Goal: Task Accomplishment & Management: Manage account settings

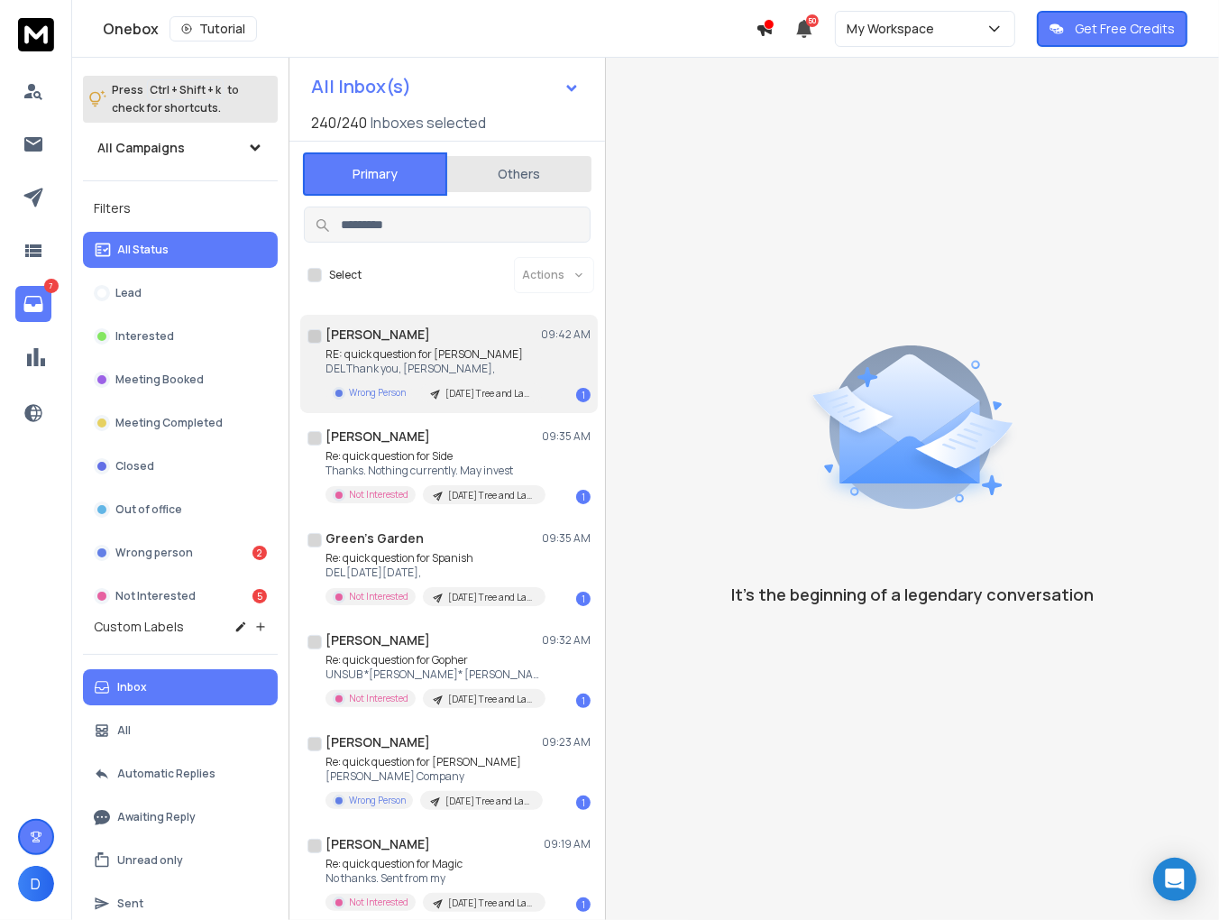
click at [404, 363] on p "DEL Thank you, [PERSON_NAME]," at bounding box center [433, 368] width 216 height 14
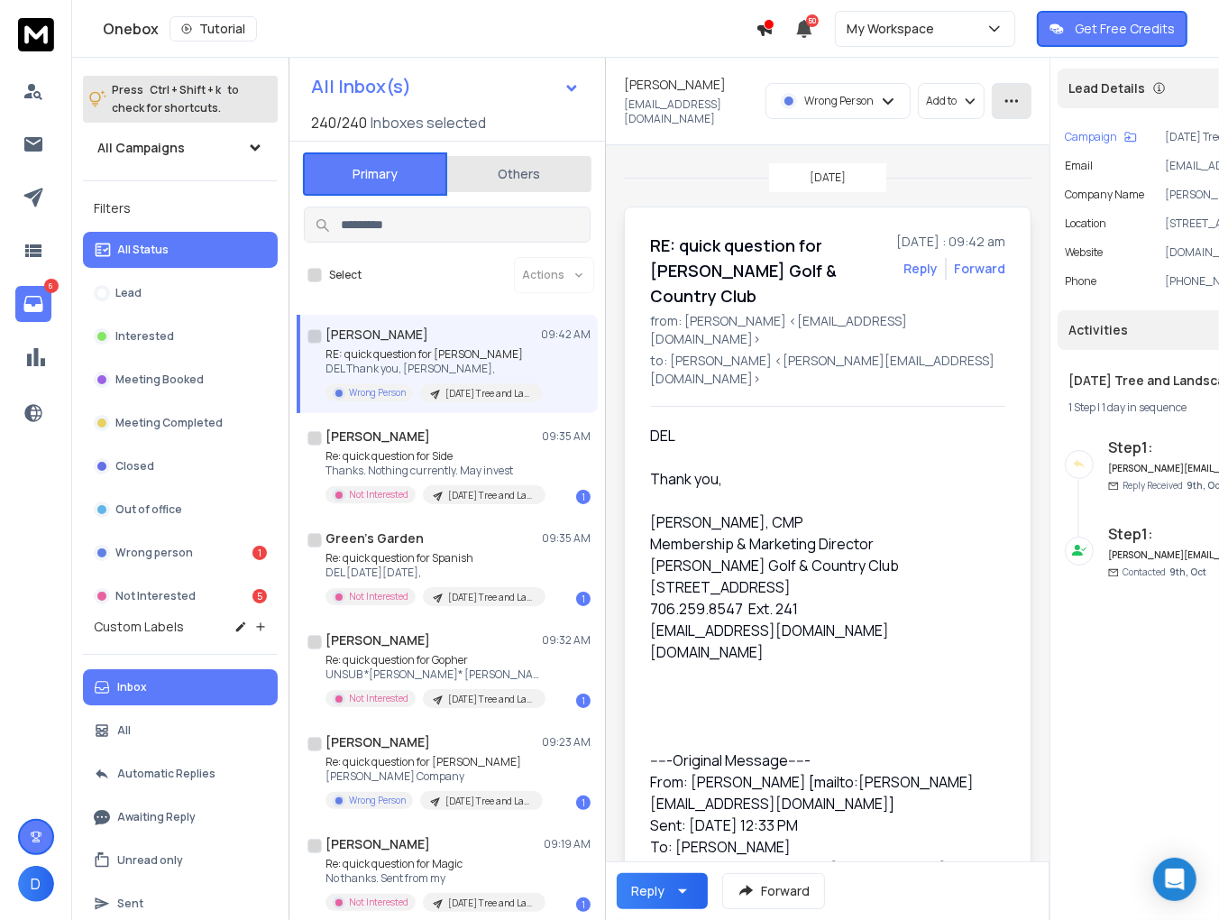
click at [1020, 99] on icon "button" at bounding box center [1011, 101] width 16 height 16
click at [1006, 217] on div "Block email" at bounding box center [983, 221] width 89 height 18
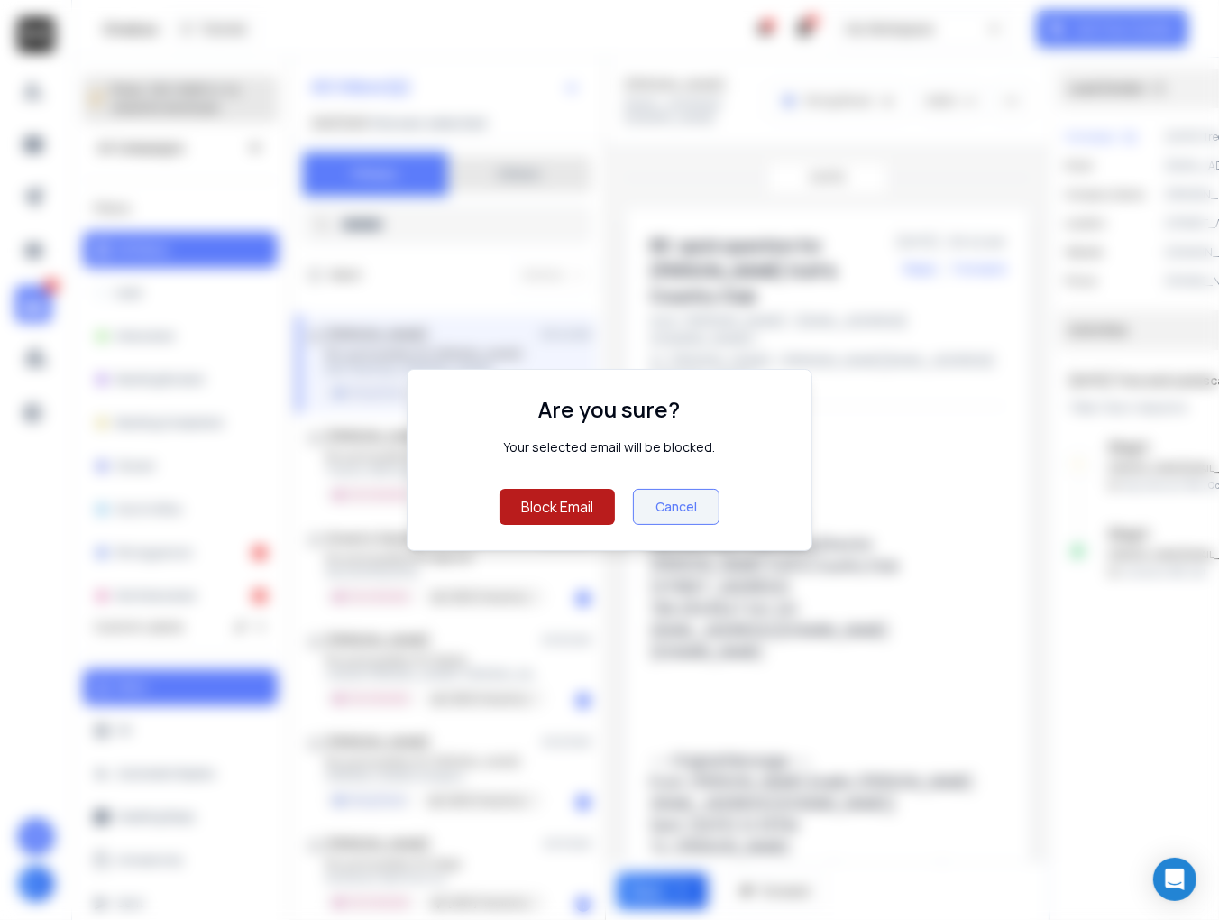
click at [564, 508] on button "Block Email" at bounding box center [556, 507] width 115 height 36
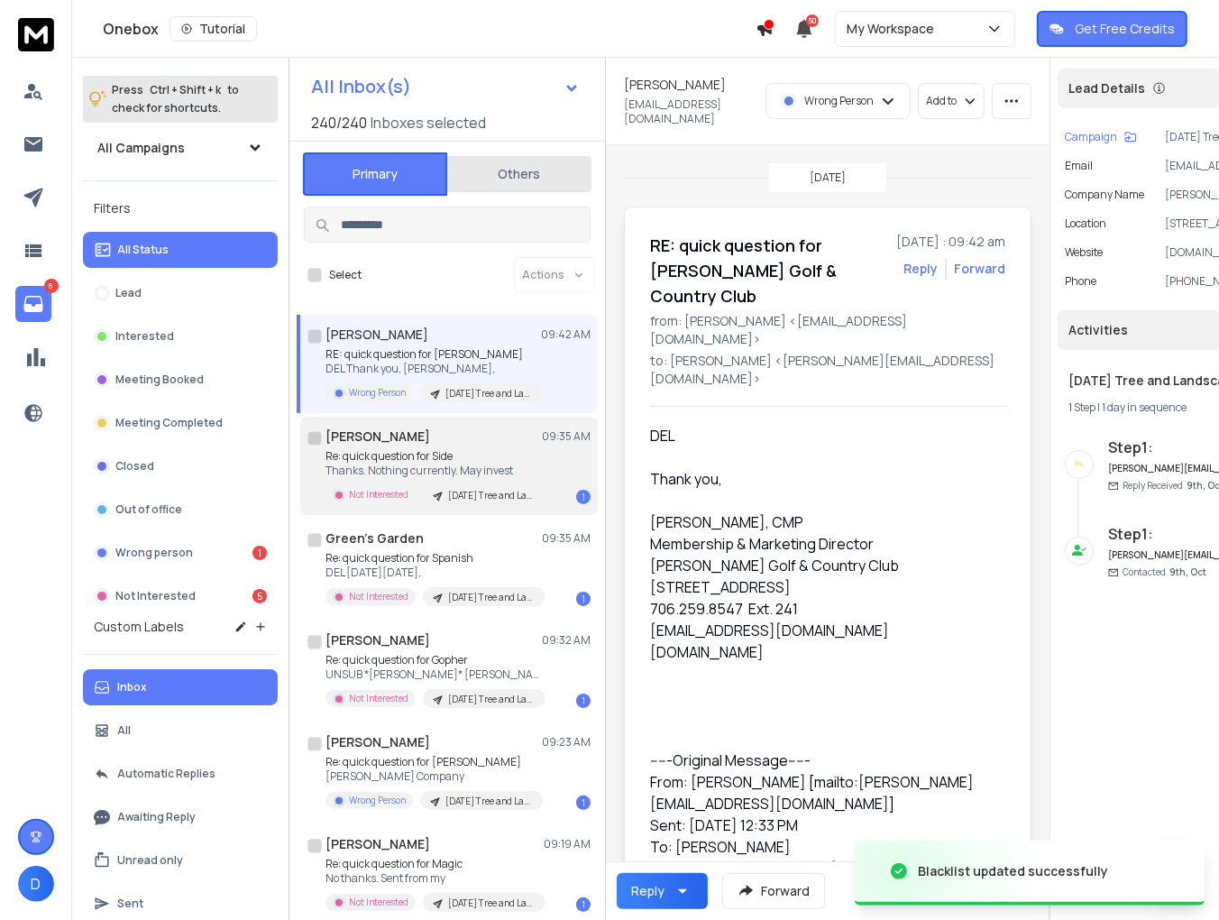
click at [474, 457] on p "Re: quick question for Side" at bounding box center [433, 456] width 216 height 14
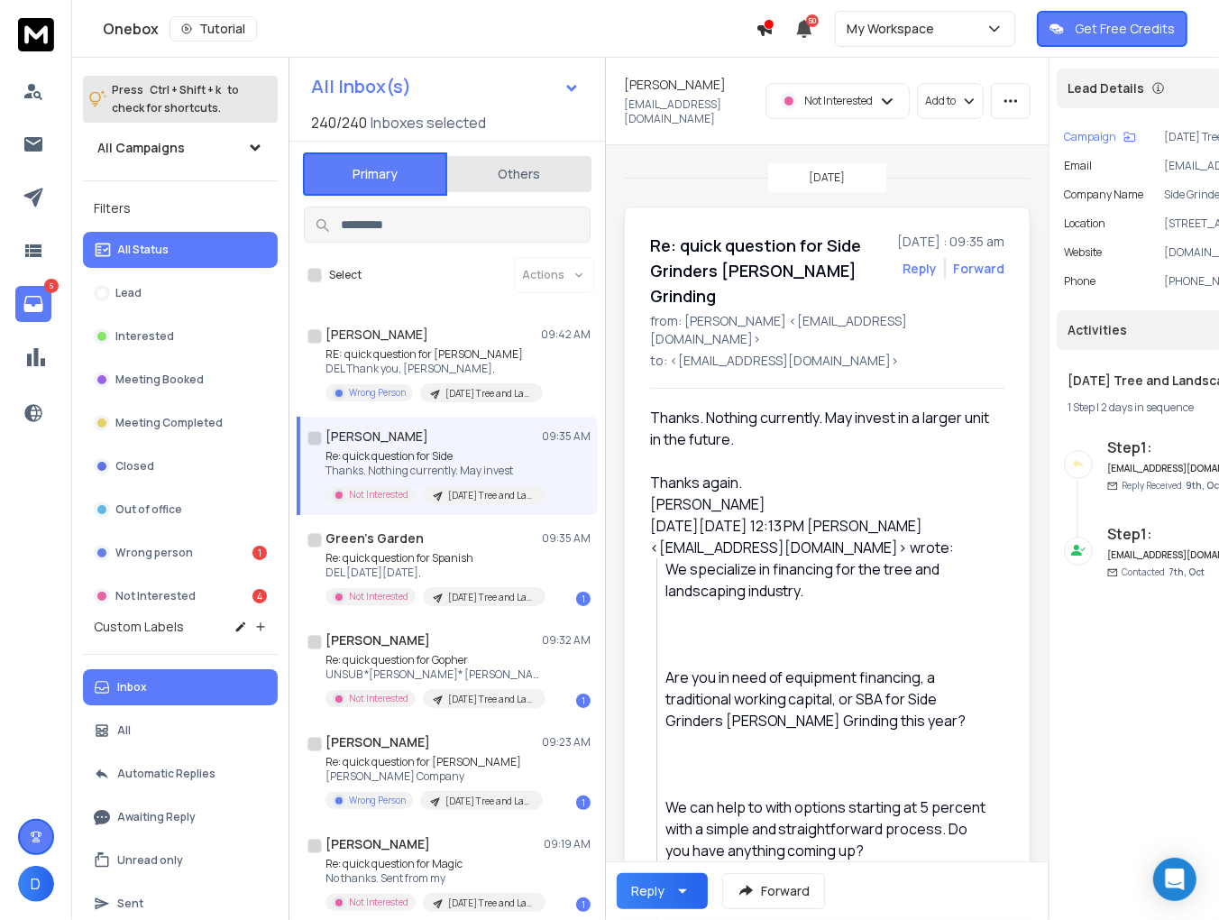
click at [655, 892] on div "Reply" at bounding box center [647, 891] width 33 height 18
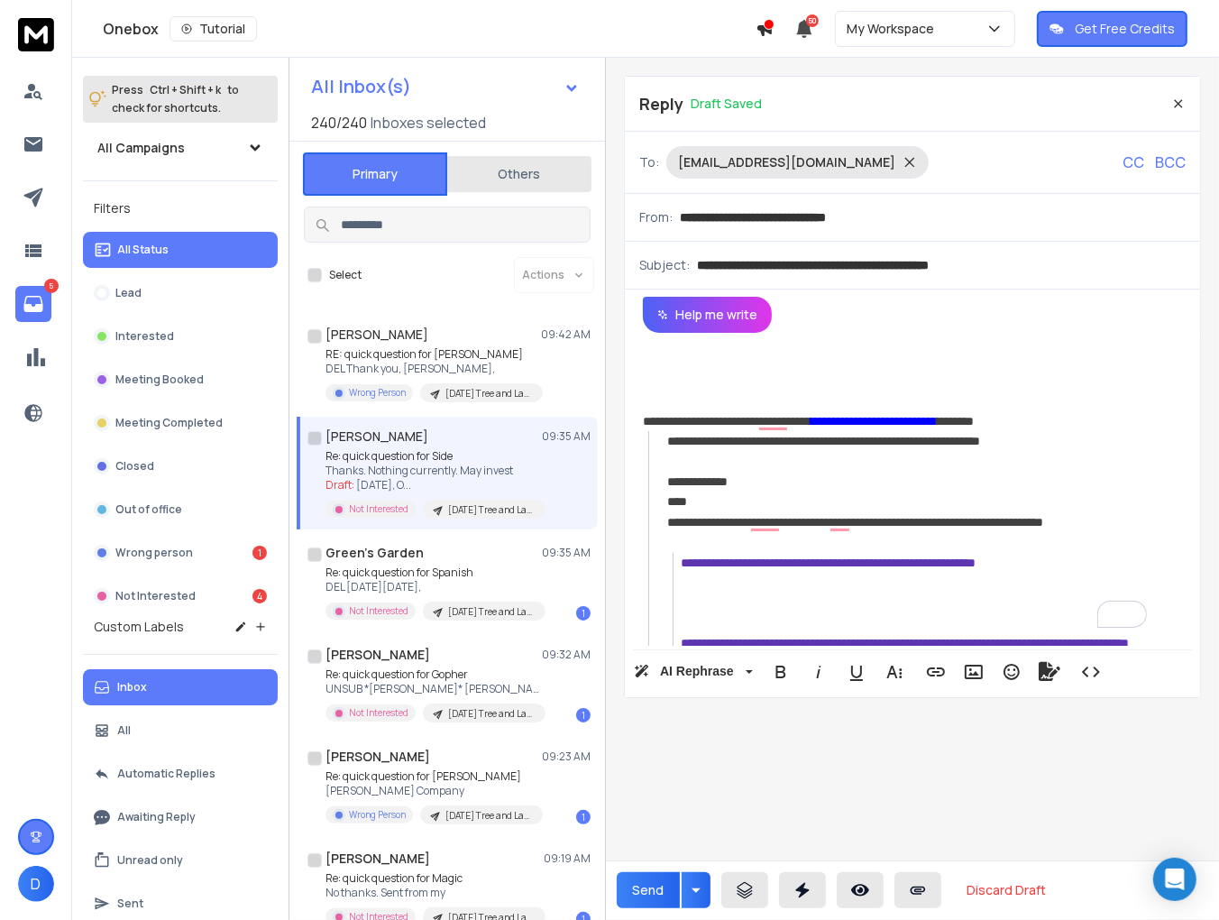
click at [741, 357] on div "To enrich screen reader interactions, please activate Accessibility in Grammarl…" at bounding box center [912, 361] width 539 height 20
click at [947, 361] on div "**********" at bounding box center [895, 361] width 504 height 20
click at [947, 358] on div "**********" at bounding box center [895, 361] width 504 height 20
click at [746, 359] on div "**********" at bounding box center [895, 361] width 504 height 20
click at [977, 361] on div "**********" at bounding box center [895, 361] width 504 height 20
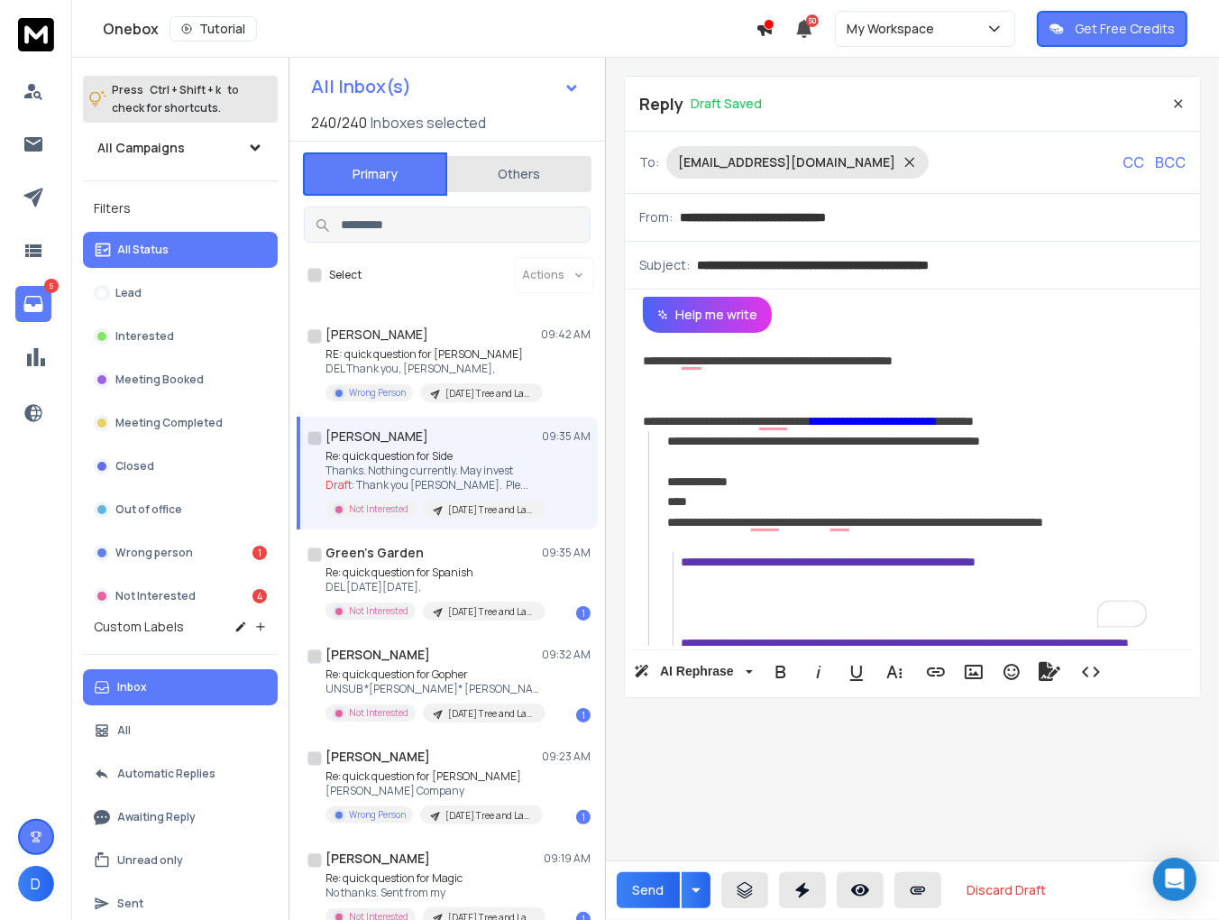
click at [992, 362] on div "**********" at bounding box center [895, 361] width 504 height 20
drag, startPoint x: 636, startPoint y: 885, endPoint x: 696, endPoint y: 858, distance: 65.4
click at [636, 884] on button "Send" at bounding box center [648, 890] width 63 height 36
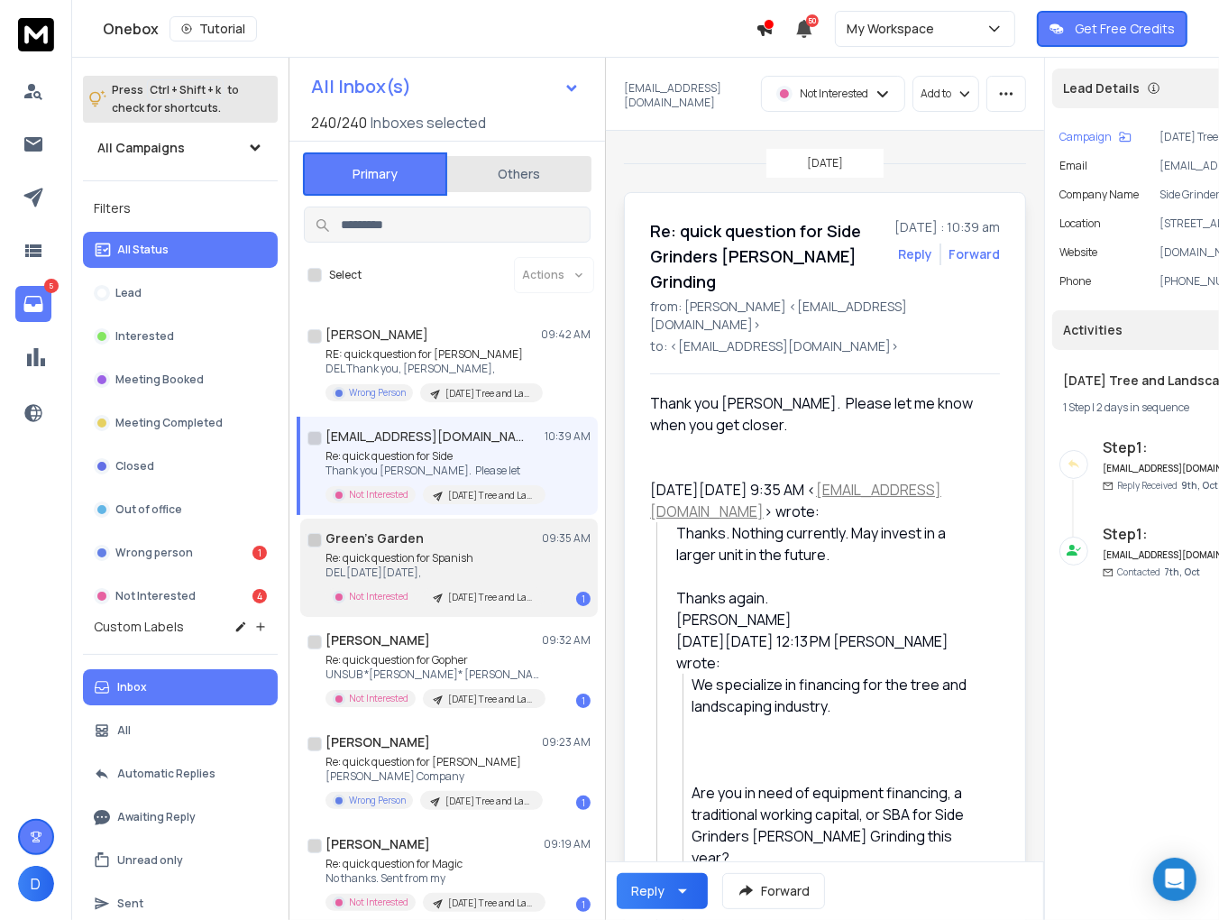
drag, startPoint x: 483, startPoint y: 546, endPoint x: 503, endPoint y: 536, distance: 22.2
click at [483, 546] on div "[PERSON_NAME]'s Garden 09:35 AM" at bounding box center [457, 538] width 265 height 18
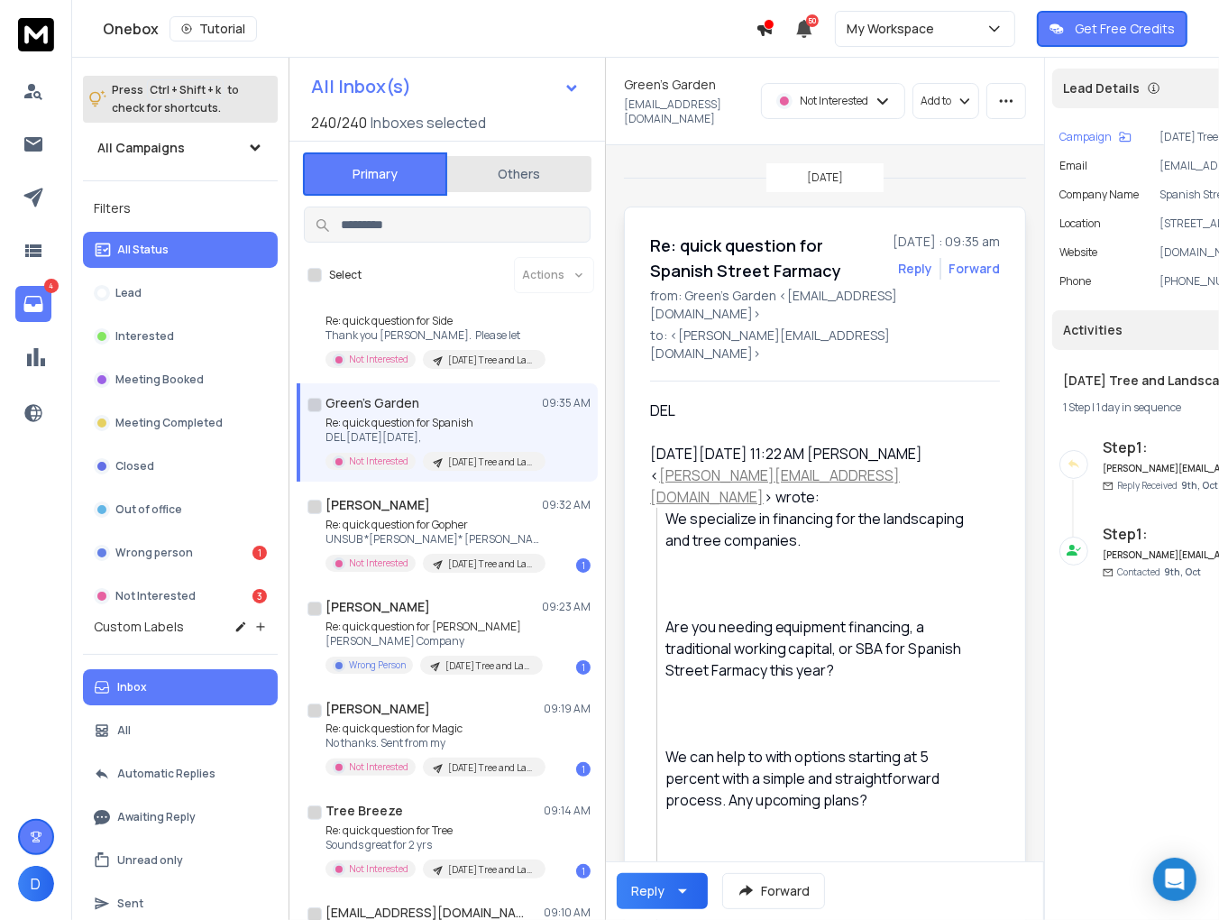
scroll to position [100, 0]
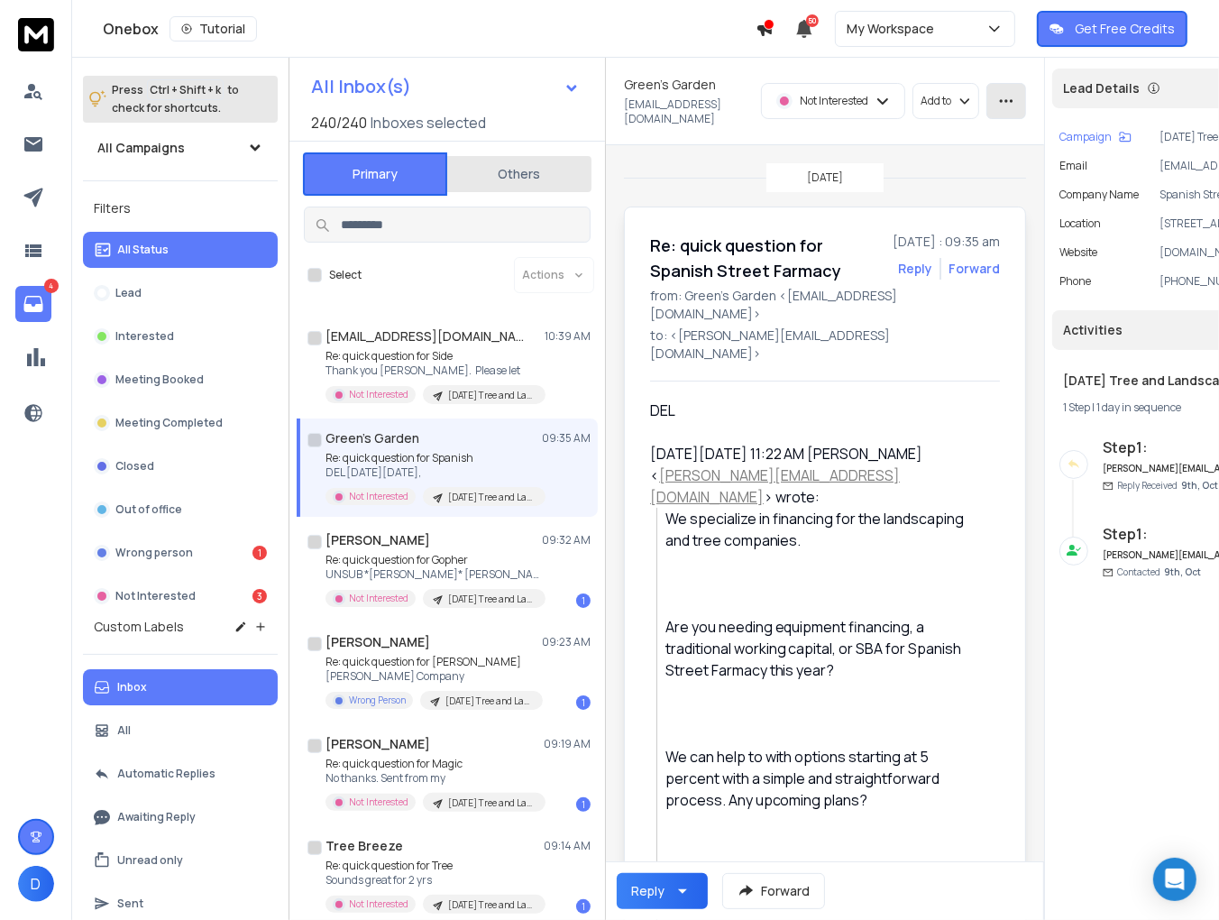
click at [1026, 93] on button "button" at bounding box center [1006, 101] width 40 height 36
click at [1002, 210] on div "Block email" at bounding box center [994, 220] width 129 height 29
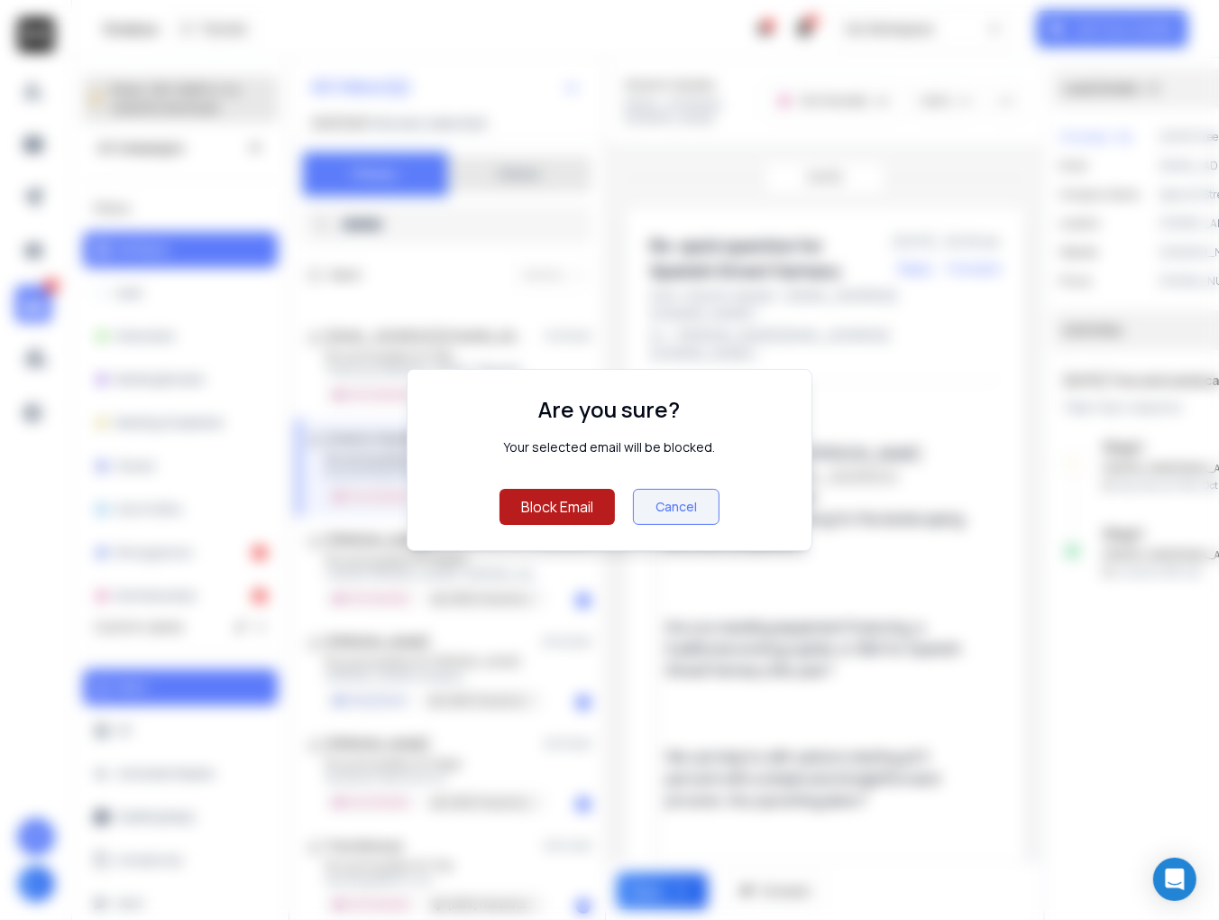
click at [552, 502] on button "Block Email" at bounding box center [556, 507] width 115 height 36
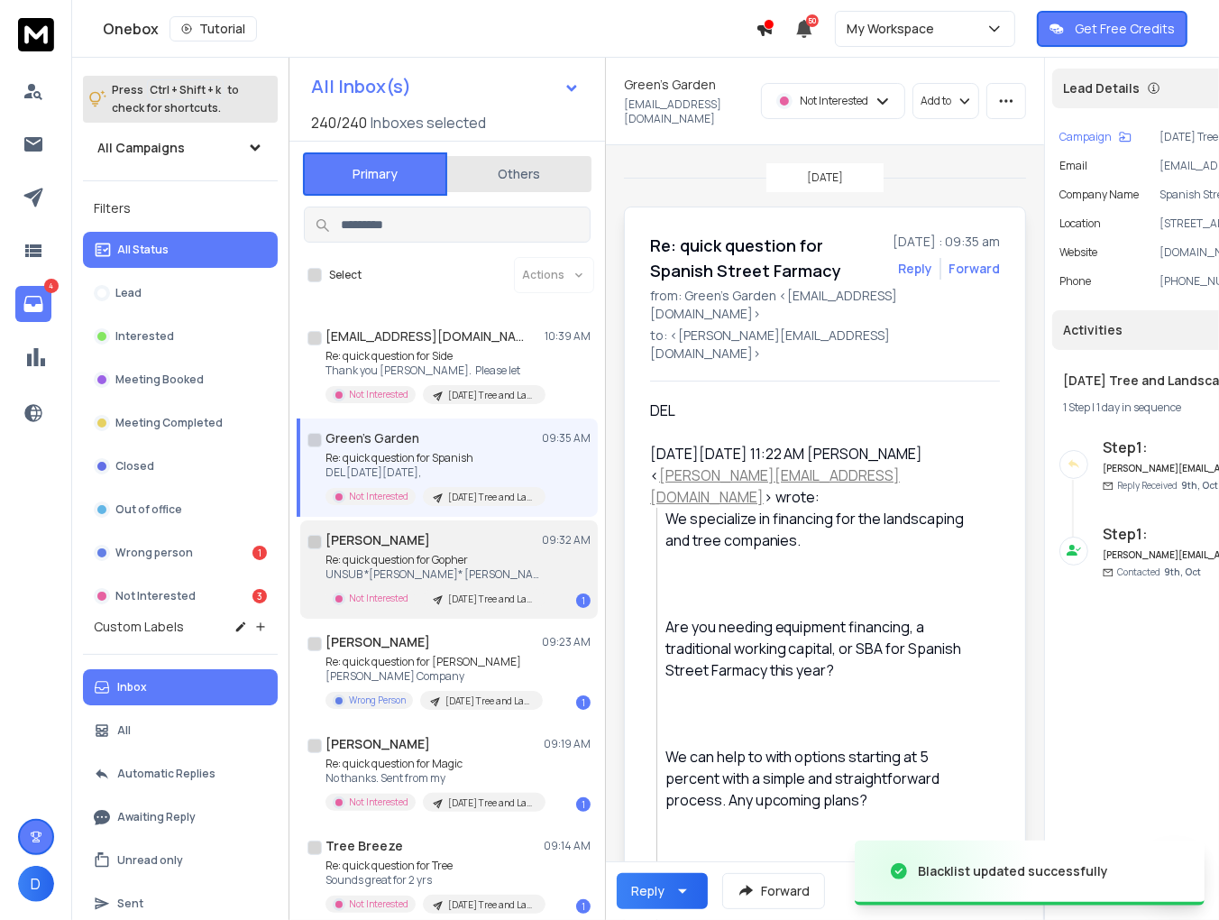
click at [421, 557] on p "Re: quick question for Gopher" at bounding box center [433, 560] width 216 height 14
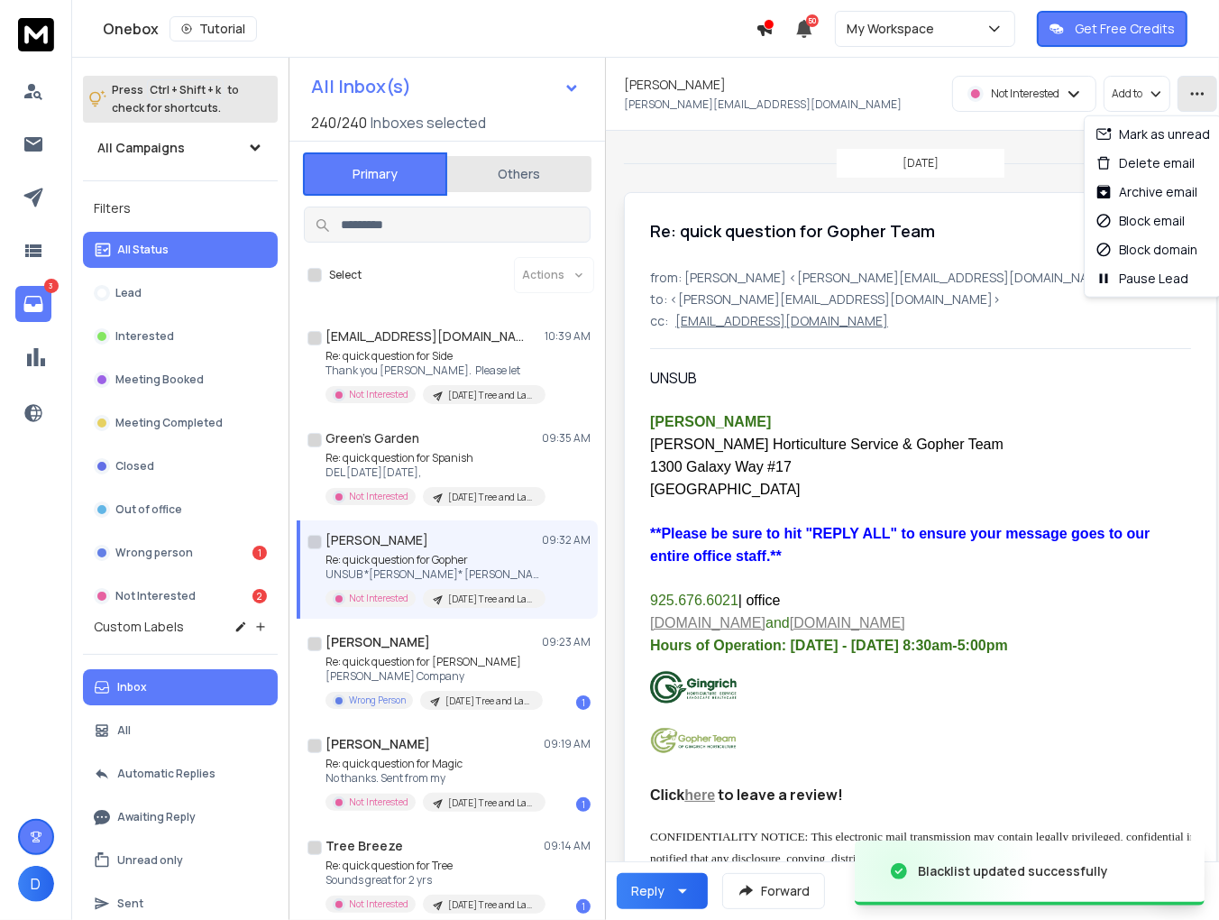
click at [1200, 93] on icon "button" at bounding box center [1197, 94] width 16 height 16
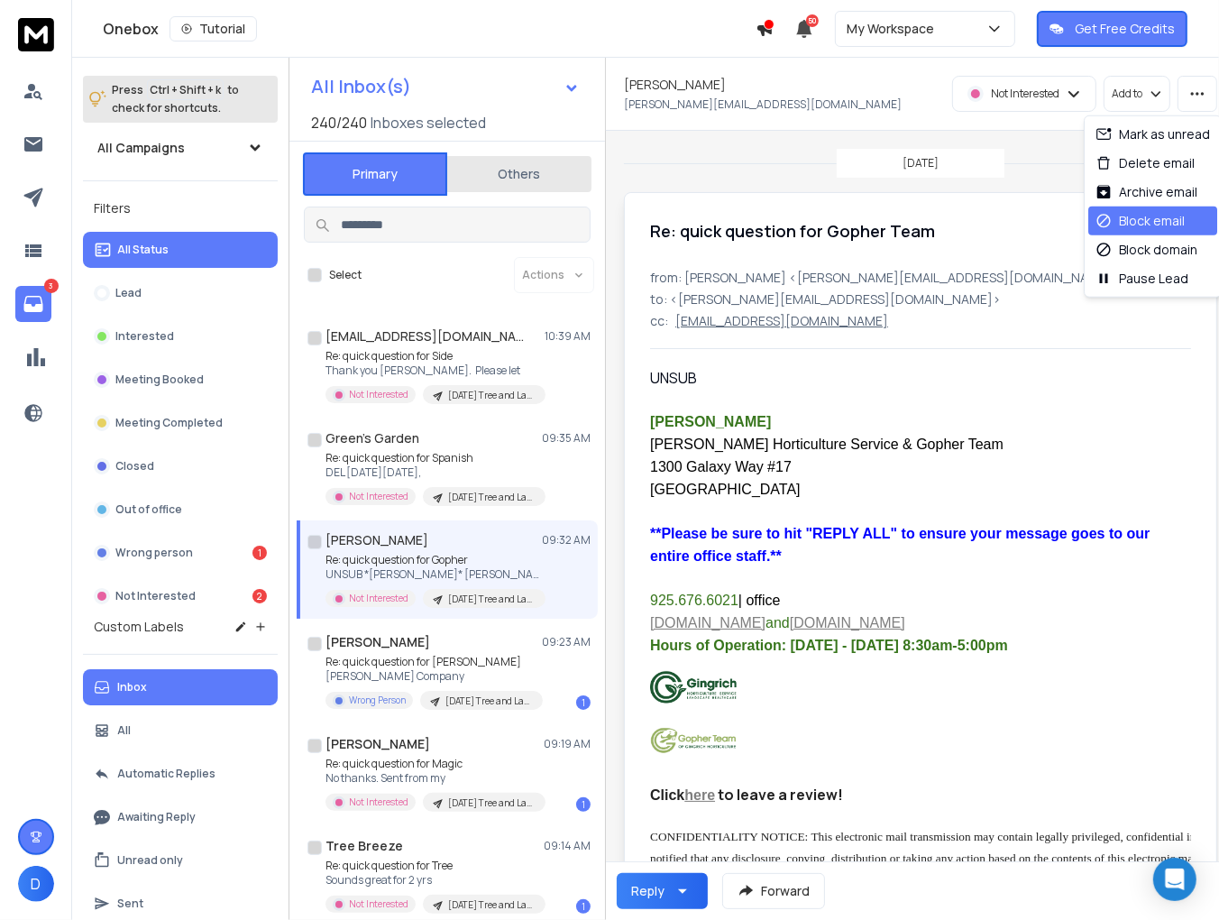
click at [1139, 221] on div "Block email" at bounding box center [1139, 221] width 89 height 18
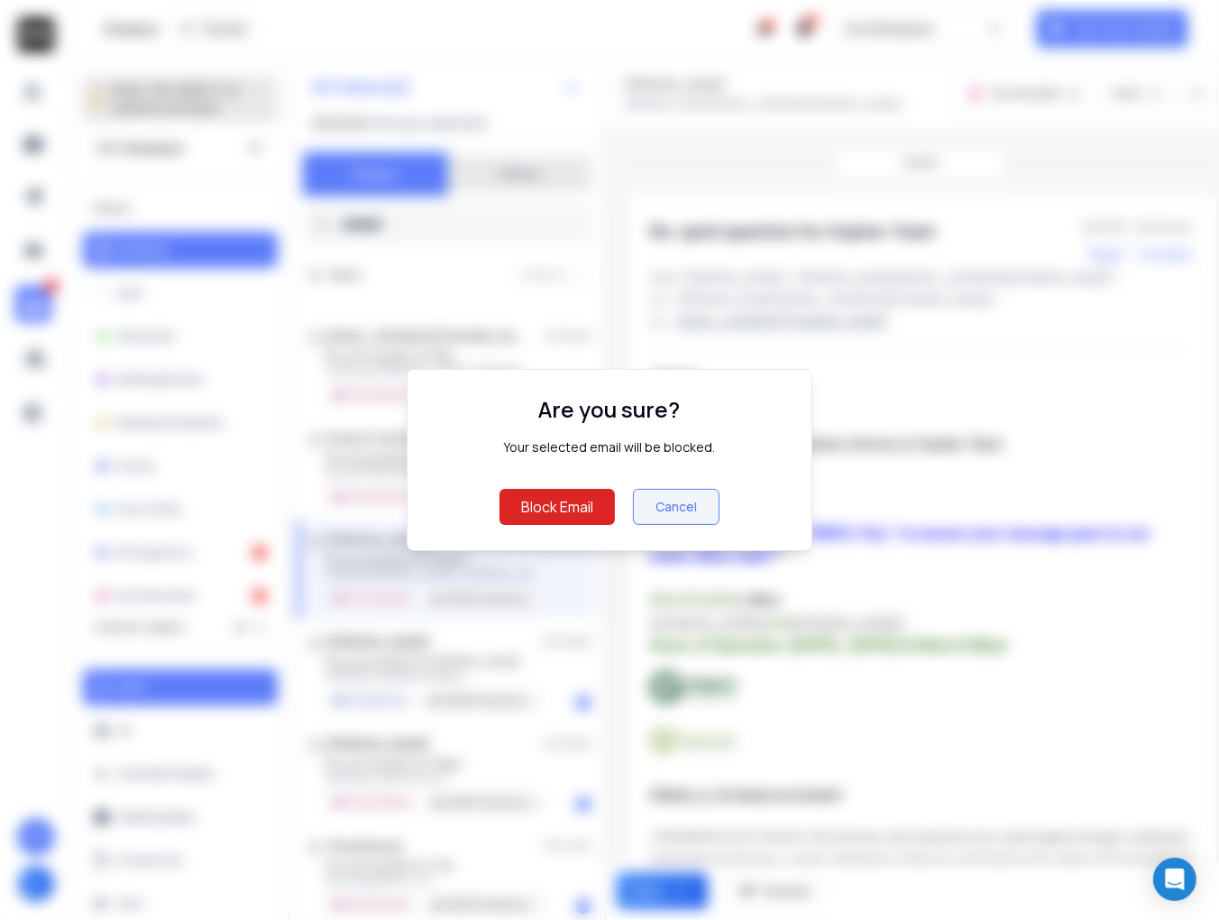
drag, startPoint x: 555, startPoint y: 501, endPoint x: 707, endPoint y: 481, distance: 152.7
click at [556, 501] on button "Block Email" at bounding box center [556, 507] width 115 height 36
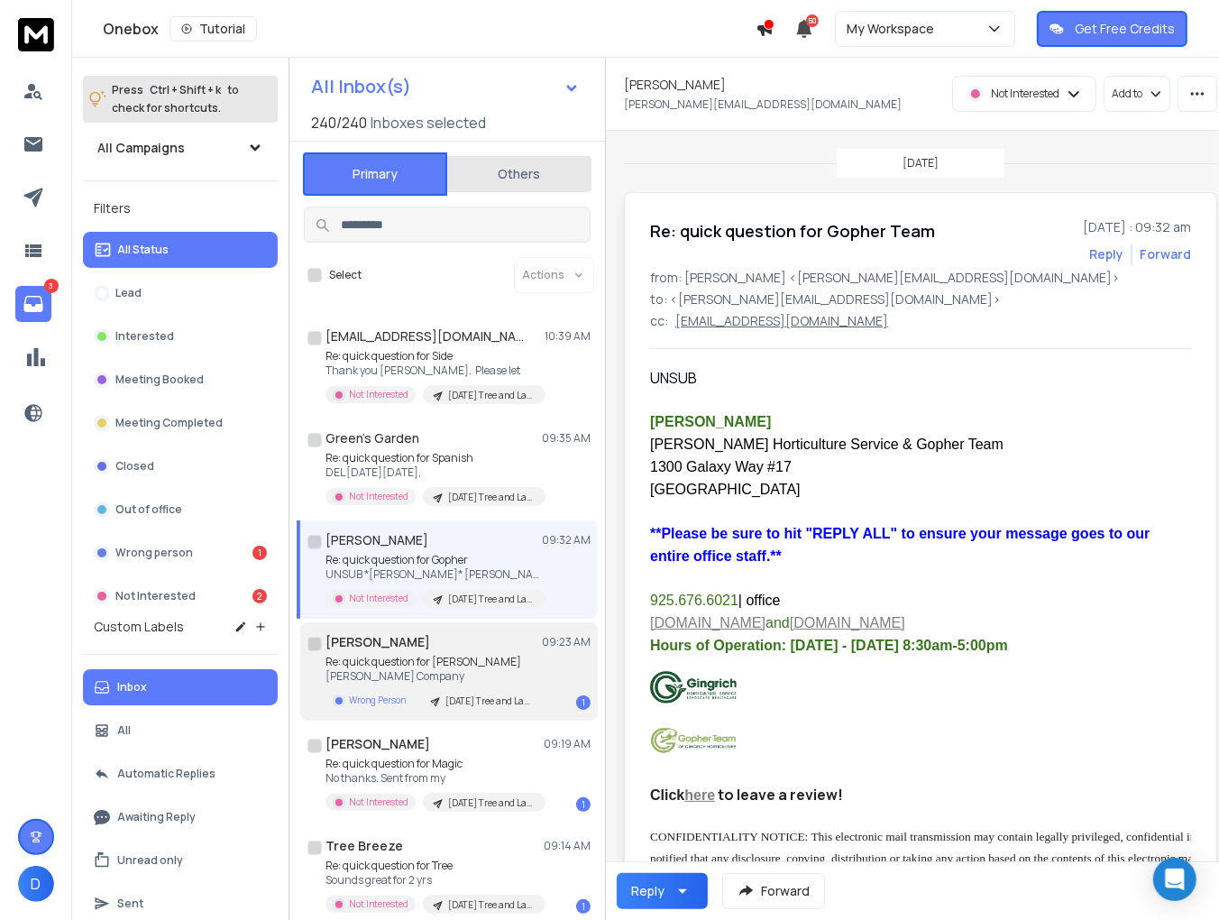
drag, startPoint x: 457, startPoint y: 644, endPoint x: 471, endPoint y: 633, distance: 17.3
click at [457, 644] on div "[PERSON_NAME] 09:23 AM" at bounding box center [457, 642] width 265 height 18
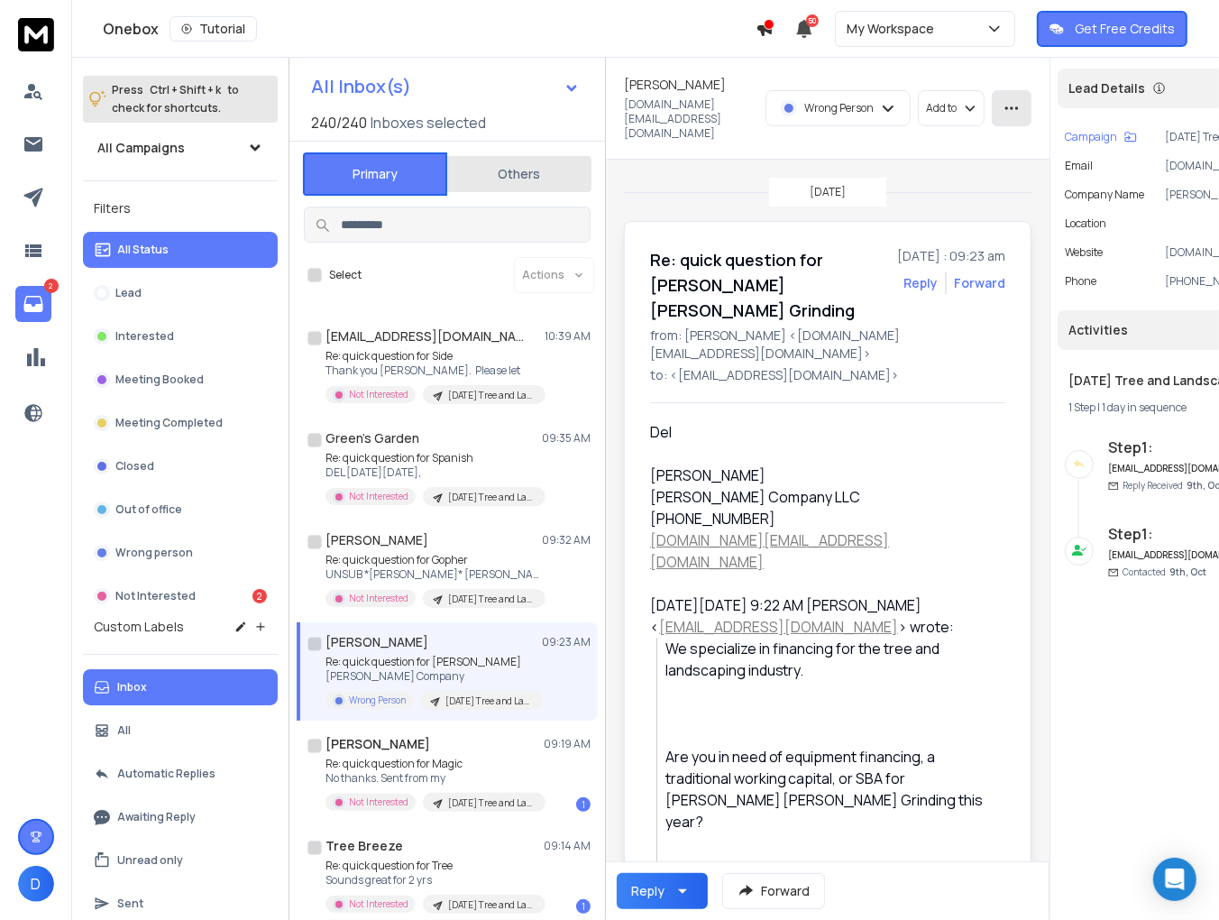
click at [1020, 100] on icon "button" at bounding box center [1011, 108] width 16 height 16
click at [1061, 216] on div "Block email" at bounding box center [1045, 221] width 89 height 18
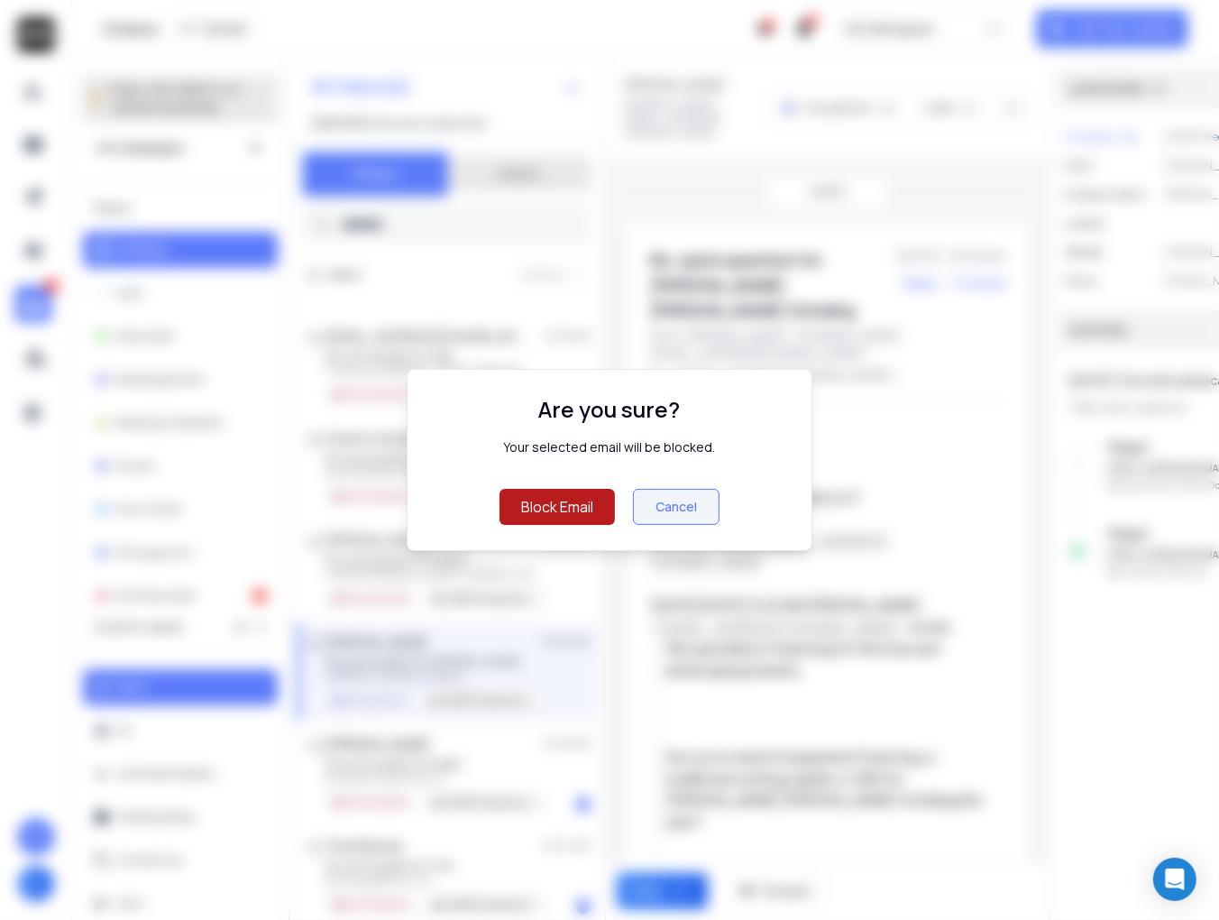
click at [544, 499] on button "Block Email" at bounding box center [556, 507] width 115 height 36
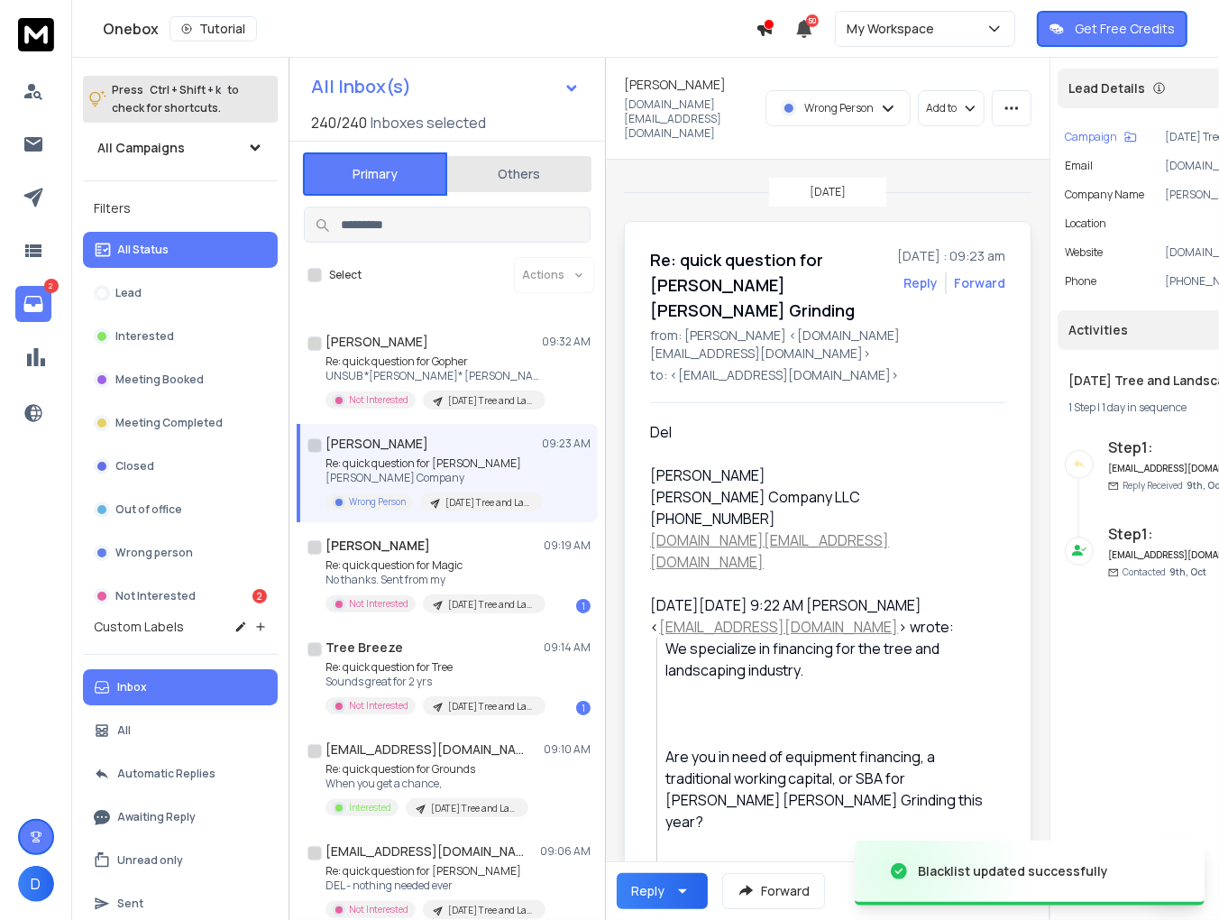
scroll to position [300, 0]
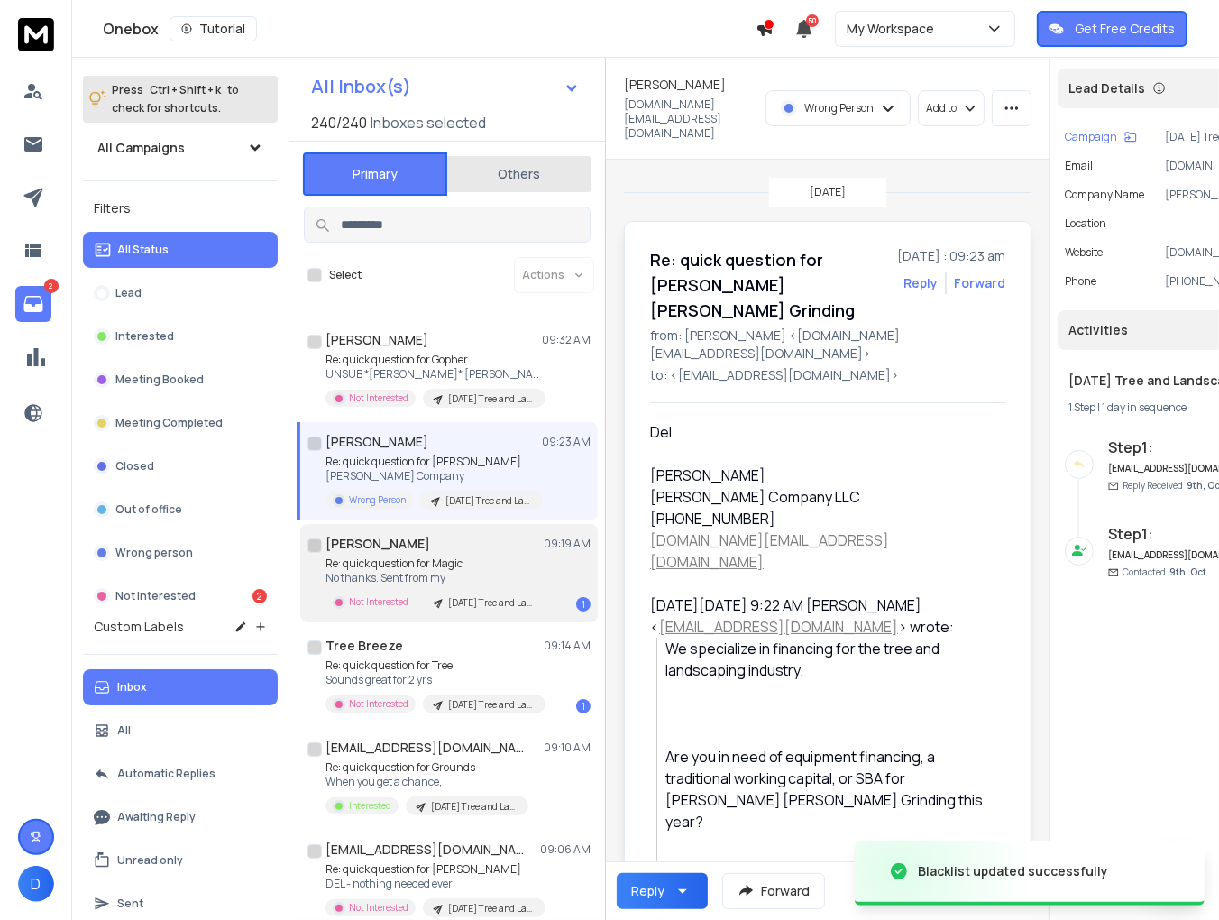
click at [413, 563] on p "Re: quick question for Magic" at bounding box center [433, 563] width 216 height 14
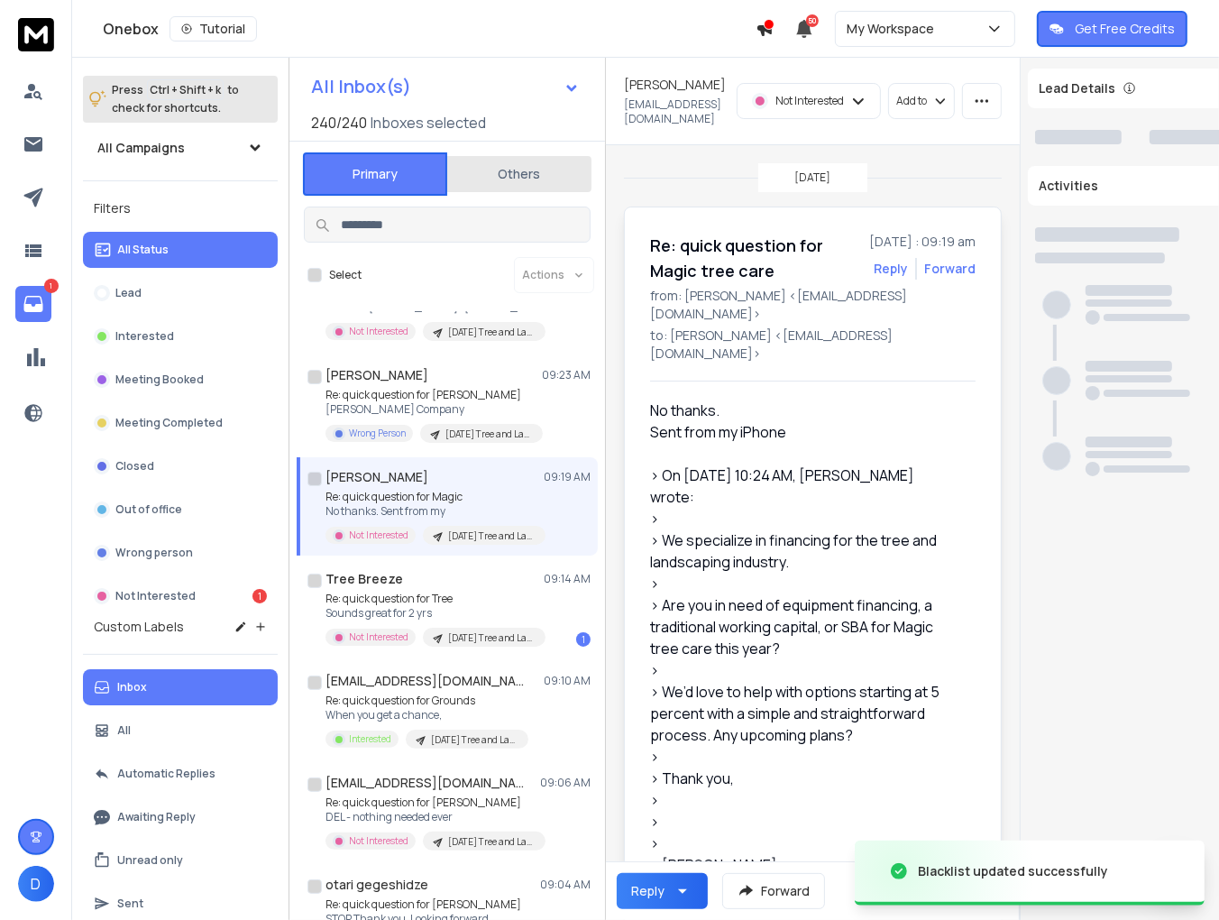
scroll to position [500, 0]
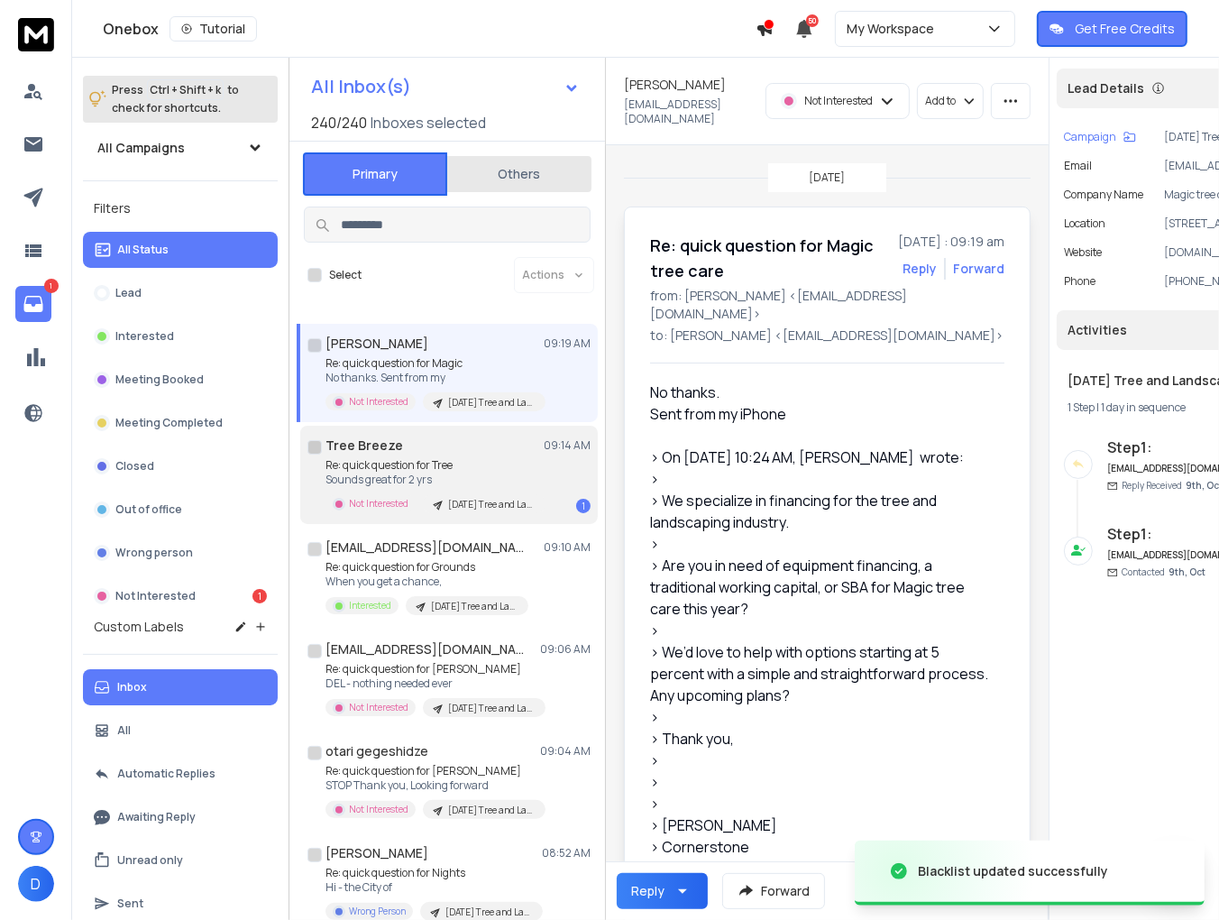
click at [422, 465] on p "Re: quick question for Tree" at bounding box center [433, 465] width 216 height 14
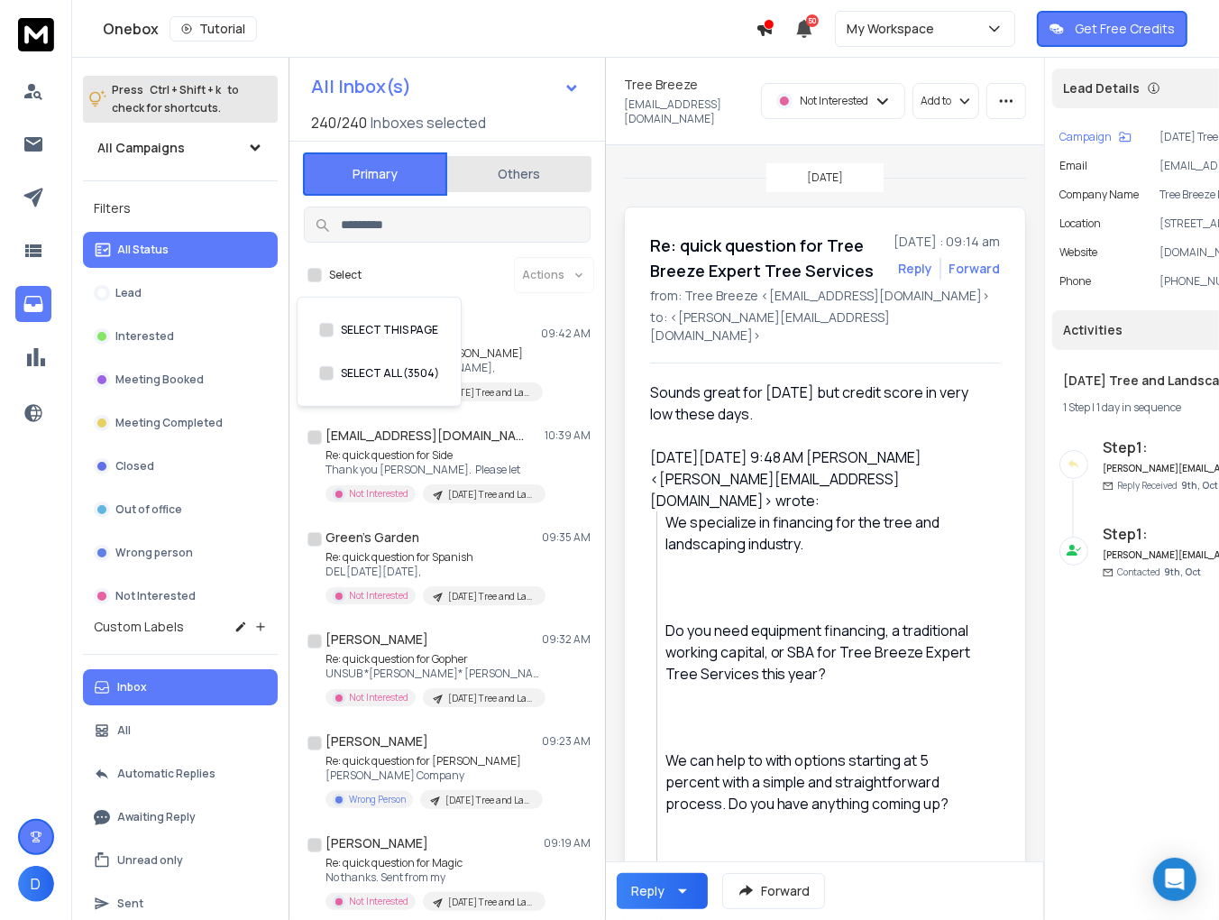
scroll to position [0, 0]
